Goal: Find contact information: Find contact information

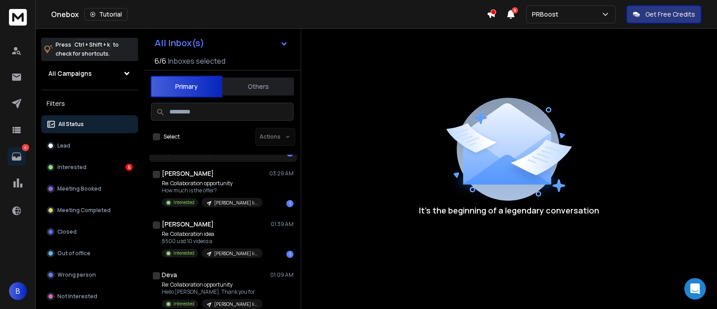
scroll to position [112, 0]
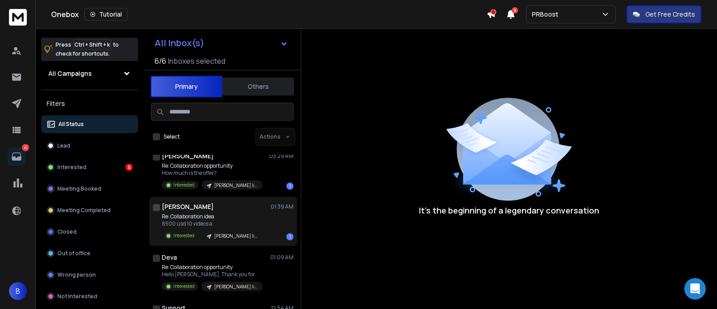
click at [244, 213] on p "Re: Collaboration idea" at bounding box center [212, 216] width 101 height 7
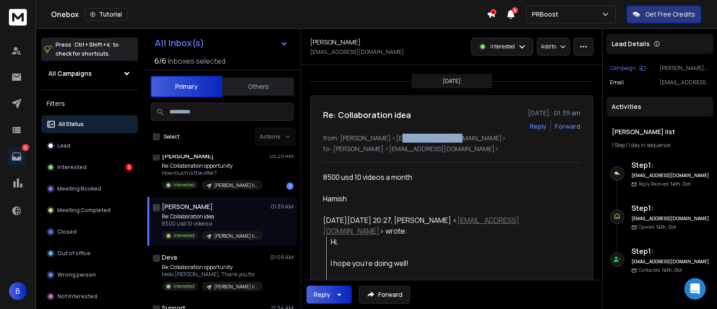
drag, startPoint x: 392, startPoint y: 137, endPoint x: 447, endPoint y: 135, distance: 55.6
click at [447, 135] on p "from: [PERSON_NAME] <[EMAIL_ADDRESS][DOMAIN_NAME]>" at bounding box center [451, 138] width 257 height 9
click at [444, 137] on p "from: [PERSON_NAME] <[EMAIL_ADDRESS][DOMAIN_NAME]>" at bounding box center [451, 138] width 257 height 9
drag, startPoint x: 390, startPoint y: 139, endPoint x: 451, endPoint y: 134, distance: 60.8
click at [451, 134] on p "from: [PERSON_NAME] <[EMAIL_ADDRESS][DOMAIN_NAME]>" at bounding box center [451, 138] width 257 height 9
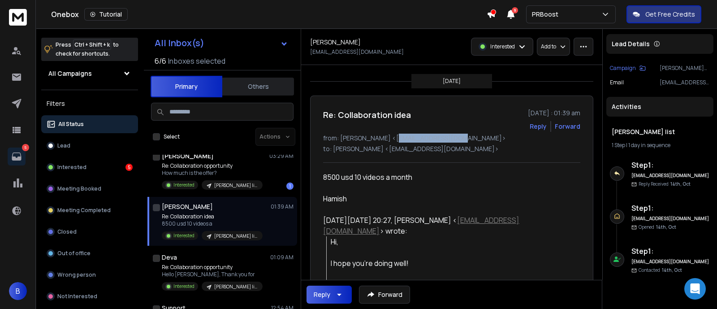
copy p "incomestreamsurfer"
click at [412, 139] on p "from: [PERSON_NAME] <[EMAIL_ADDRESS][DOMAIN_NAME]>" at bounding box center [451, 138] width 257 height 9
drag, startPoint x: 388, startPoint y: 139, endPoint x: 498, endPoint y: 140, distance: 109.4
click at [498, 140] on p "from: [PERSON_NAME] <[EMAIL_ADDRESS][DOMAIN_NAME]>" at bounding box center [451, 138] width 257 height 9
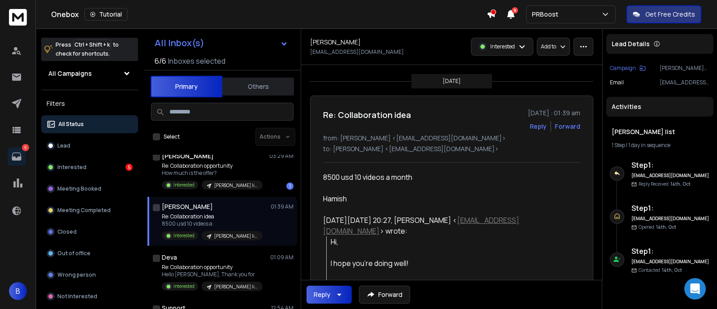
click at [436, 141] on p "from: [PERSON_NAME] <[EMAIL_ADDRESS][DOMAIN_NAME]>" at bounding box center [451, 138] width 257 height 9
drag, startPoint x: 390, startPoint y: 139, endPoint x: 482, endPoint y: 141, distance: 91.9
click at [482, 141] on p "from: [PERSON_NAME] <[EMAIL_ADDRESS][DOMAIN_NAME]>" at bounding box center [451, 138] width 257 height 9
copy p "[EMAIL_ADDRESS][DOMAIN_NAME]"
click at [340, 198] on div "Hamish" at bounding box center [448, 198] width 250 height 11
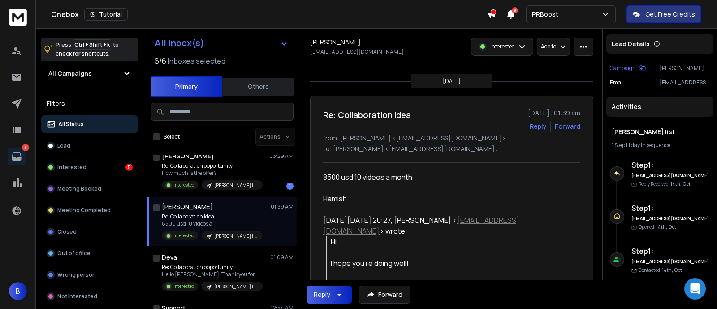
click at [340, 198] on div "Hamish" at bounding box center [448, 198] width 250 height 11
click at [372, 137] on p "from: [PERSON_NAME] <[EMAIL_ADDRESS][DOMAIN_NAME]>" at bounding box center [451, 138] width 257 height 9
drag, startPoint x: 341, startPoint y: 138, endPoint x: 384, endPoint y: 139, distance: 43.5
click at [384, 139] on p "from: [PERSON_NAME] <[EMAIL_ADDRESS][DOMAIN_NAME]>" at bounding box center [451, 138] width 257 height 9
copy p "[PERSON_NAME]"
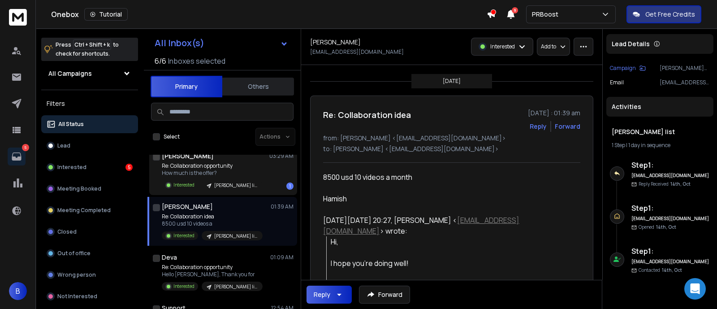
click at [238, 162] on p "Re: Collaboration opportunity" at bounding box center [212, 165] width 101 height 7
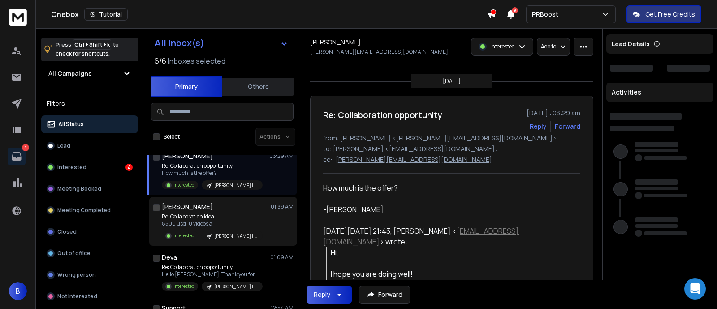
scroll to position [0, 0]
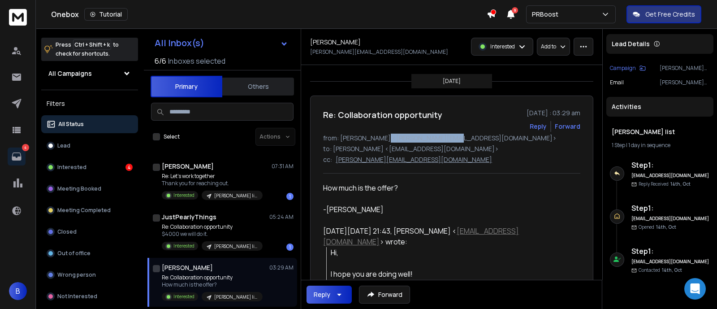
drag, startPoint x: 379, startPoint y: 140, endPoint x: 438, endPoint y: 139, distance: 59.2
click at [438, 139] on p "from: [PERSON_NAME] <[PERSON_NAME][EMAIL_ADDRESS][DOMAIN_NAME]>" at bounding box center [451, 138] width 257 height 9
copy p "[PERSON_NAME][EMAIL_ADDRESS][DOMAIN_NAME]"
drag, startPoint x: 339, startPoint y: 140, endPoint x: 374, endPoint y: 141, distance: 35.0
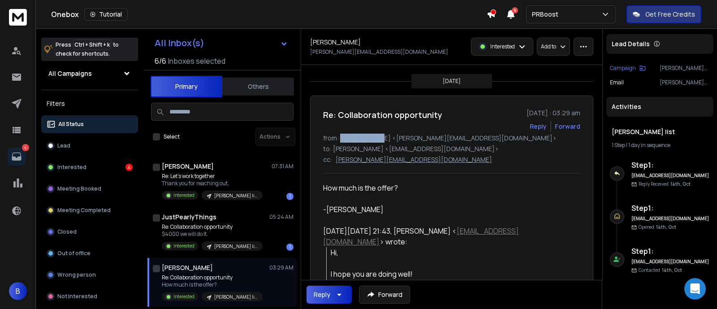
click at [374, 141] on p "from: [PERSON_NAME] <[PERSON_NAME][EMAIL_ADDRESS][DOMAIN_NAME]>" at bounding box center [451, 138] width 257 height 9
copy p "[PERSON_NAME]"
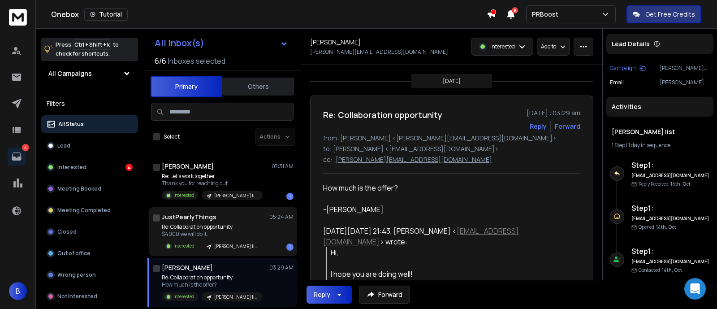
click at [230, 227] on p "Re: Collaboration opportunity" at bounding box center [212, 226] width 101 height 7
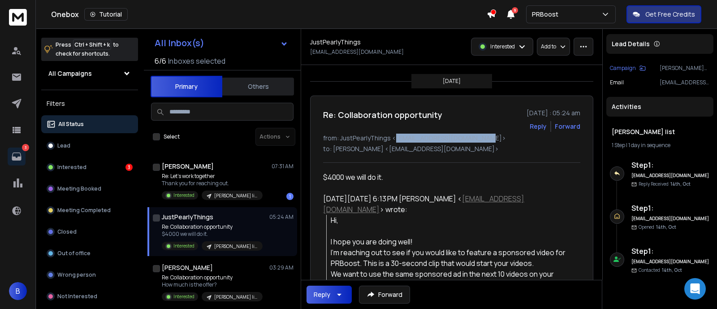
drag, startPoint x: 394, startPoint y: 140, endPoint x: 478, endPoint y: 136, distance: 83.9
click at [478, 136] on p "from: JustPearlyThings <[EMAIL_ADDRESS][DOMAIN_NAME]>" at bounding box center [451, 138] width 257 height 9
copy p "[EMAIL_ADDRESS][DOMAIN_NAME]"
drag, startPoint x: 340, startPoint y: 141, endPoint x: 375, endPoint y: 135, distance: 34.9
click at [367, 135] on p "from: JustPearlyThings <[EMAIL_ADDRESS][DOMAIN_NAME]>" at bounding box center [451, 138] width 257 height 9
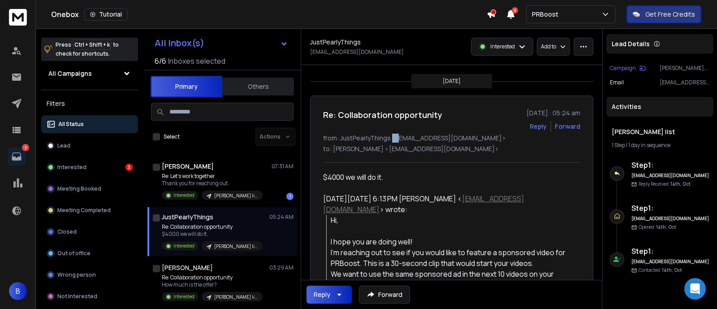
click at [395, 139] on p "from: JustPearlyThings <[EMAIL_ADDRESS][DOMAIN_NAME]>" at bounding box center [451, 138] width 257 height 9
click at [401, 147] on p "to: [PERSON_NAME] <[EMAIL_ADDRESS][DOMAIN_NAME]>" at bounding box center [451, 148] width 257 height 9
drag, startPoint x: 394, startPoint y: 138, endPoint x: 476, endPoint y: 138, distance: 82.5
click at [475, 138] on p "from: JustPearlyThings <[EMAIL_ADDRESS][DOMAIN_NAME]>" at bounding box center [451, 138] width 257 height 9
click at [477, 138] on p "from: JustPearlyThings <[EMAIL_ADDRESS][DOMAIN_NAME]>" at bounding box center [451, 138] width 257 height 9
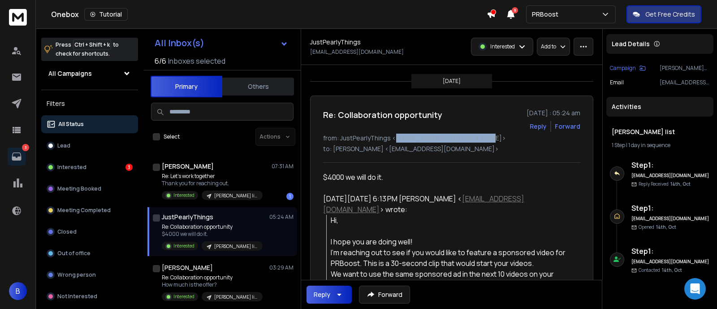
copy p "[EMAIL_ADDRESS][DOMAIN_NAME]"
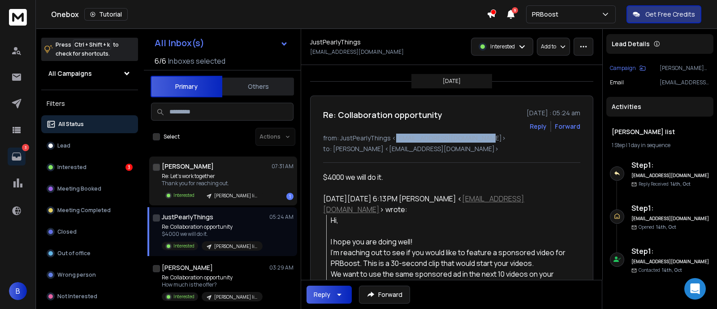
click at [245, 170] on div "[PERSON_NAME] 07:31 AM" at bounding box center [228, 166] width 132 height 9
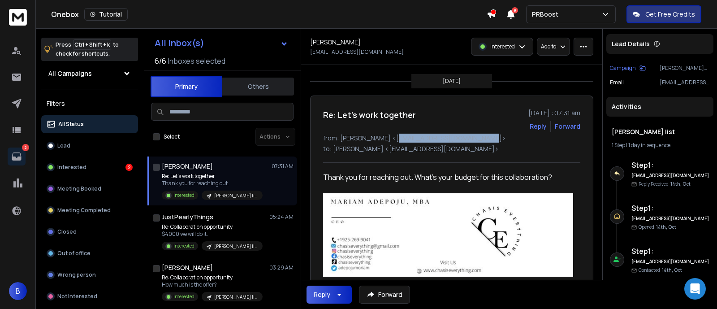
drag, startPoint x: 392, startPoint y: 140, endPoint x: 477, endPoint y: 141, distance: 84.3
click at [477, 141] on p "from: [PERSON_NAME] <[EMAIL_ADDRESS][DOMAIN_NAME]>" at bounding box center [451, 138] width 257 height 9
copy p "[EMAIL_ADDRESS][DOMAIN_NAME]"
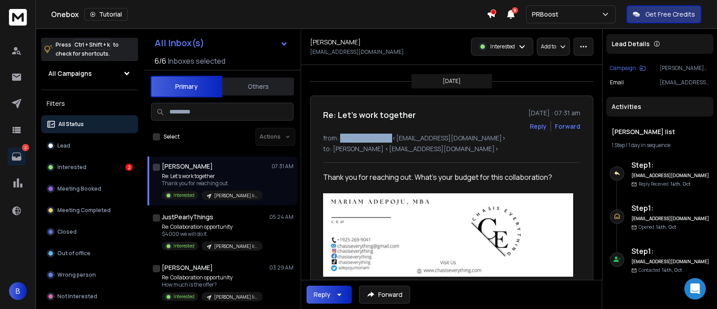
drag, startPoint x: 385, startPoint y: 138, endPoint x: 340, endPoint y: 140, distance: 44.9
click at [340, 140] on p "from: [PERSON_NAME] <[EMAIL_ADDRESS][DOMAIN_NAME]>" at bounding box center [451, 138] width 257 height 9
